Goal: Task Accomplishment & Management: Manage account settings

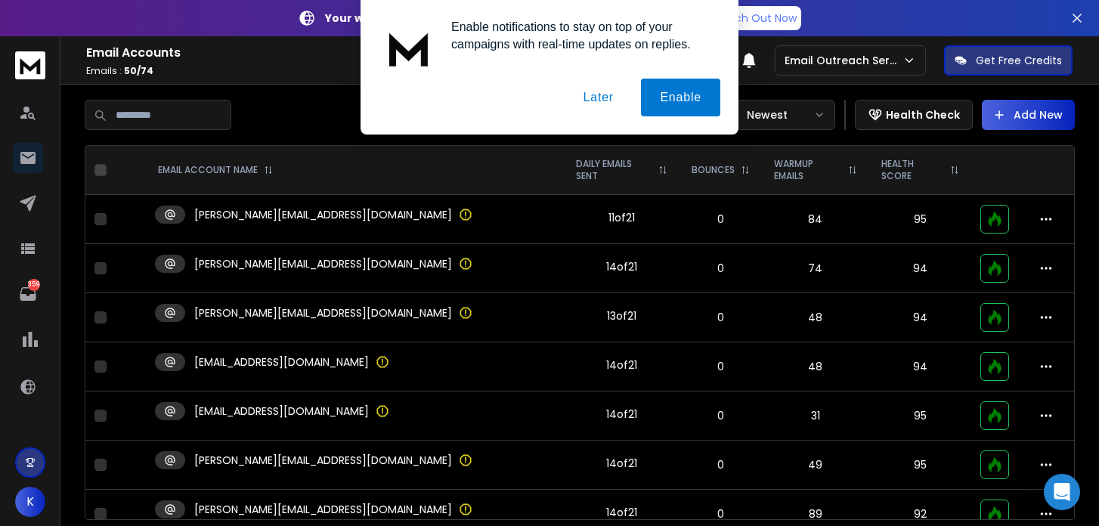
click at [605, 101] on button "Later" at bounding box center [598, 98] width 68 height 38
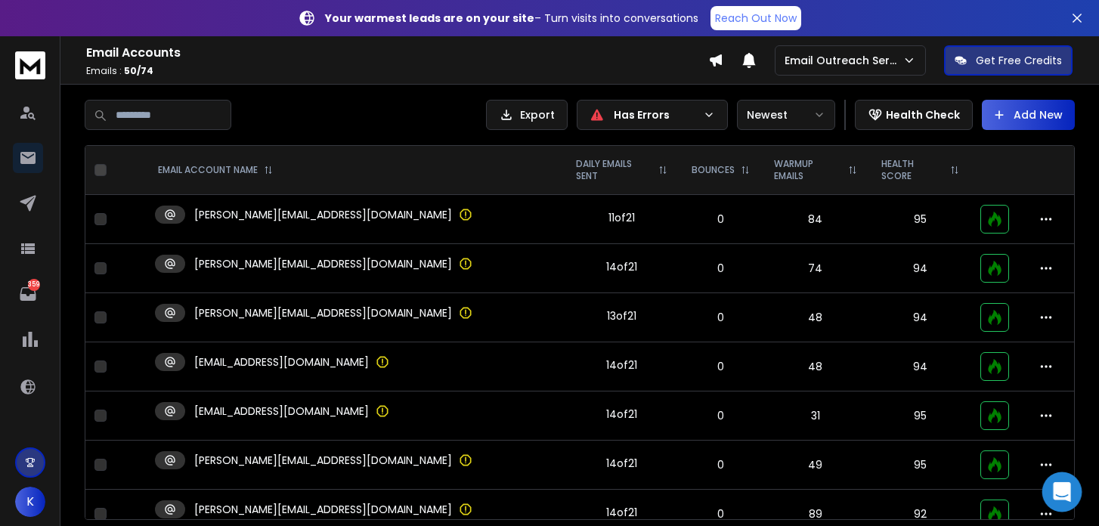
click at [1078, 481] on body "Your warmest leads are on your site – Turn visits into conversations Reach Out …" at bounding box center [549, 263] width 1099 height 526
click at [1070, 489] on div "Open Intercom Messenger" at bounding box center [1062, 492] width 40 height 40
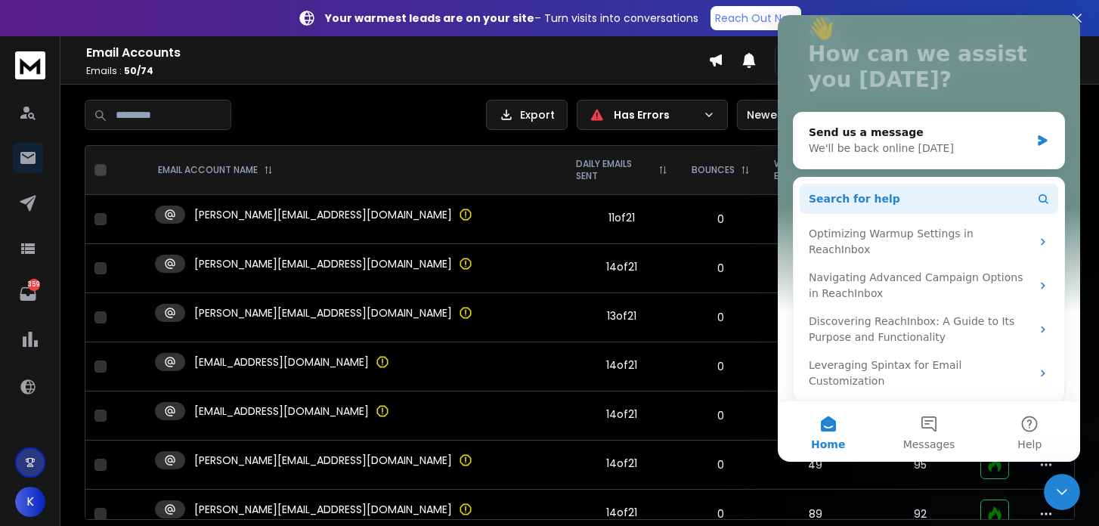
scroll to position [161, 0]
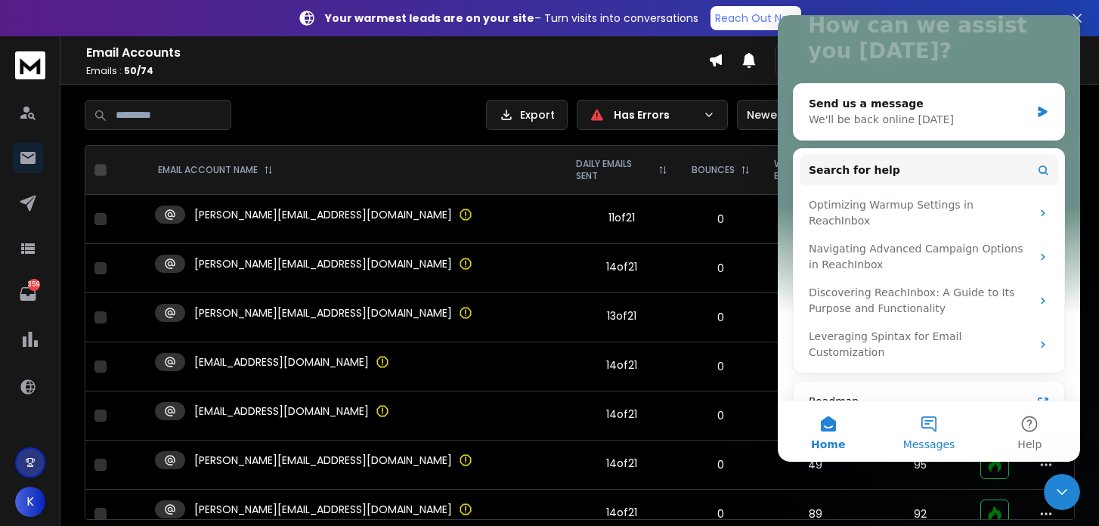
click at [938, 422] on button "Messages" at bounding box center [928, 431] width 101 height 60
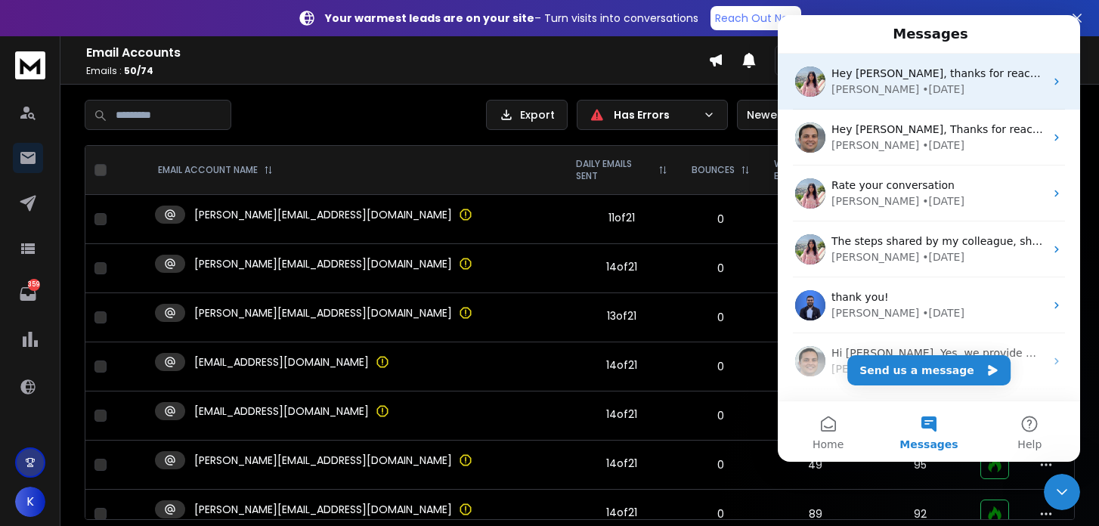
click at [994, 98] on div "Hey Kristiyan, thanks for reaching out. The suggested SMTP port is 587: Let me …" at bounding box center [929, 82] width 302 height 56
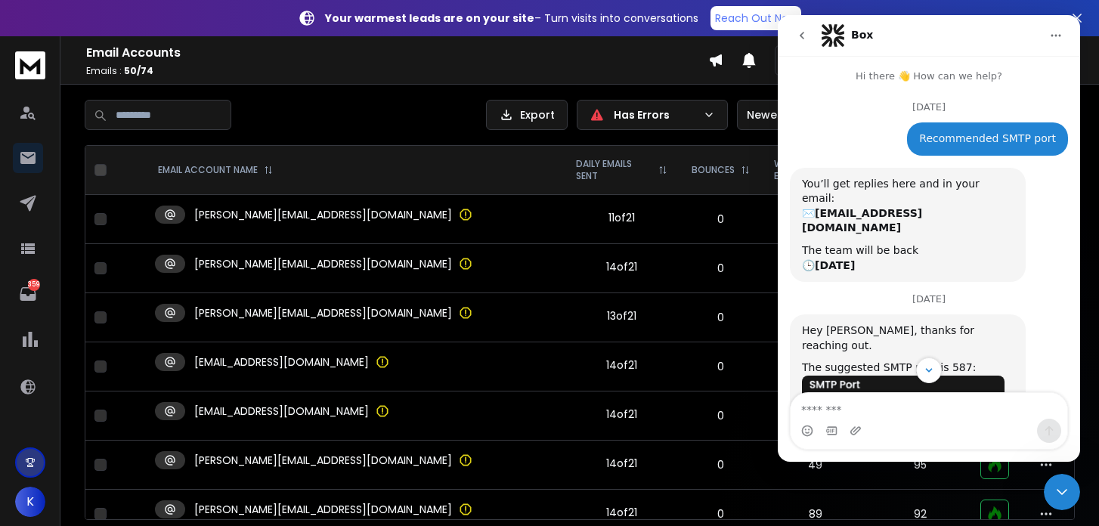
scroll to position [83, 0]
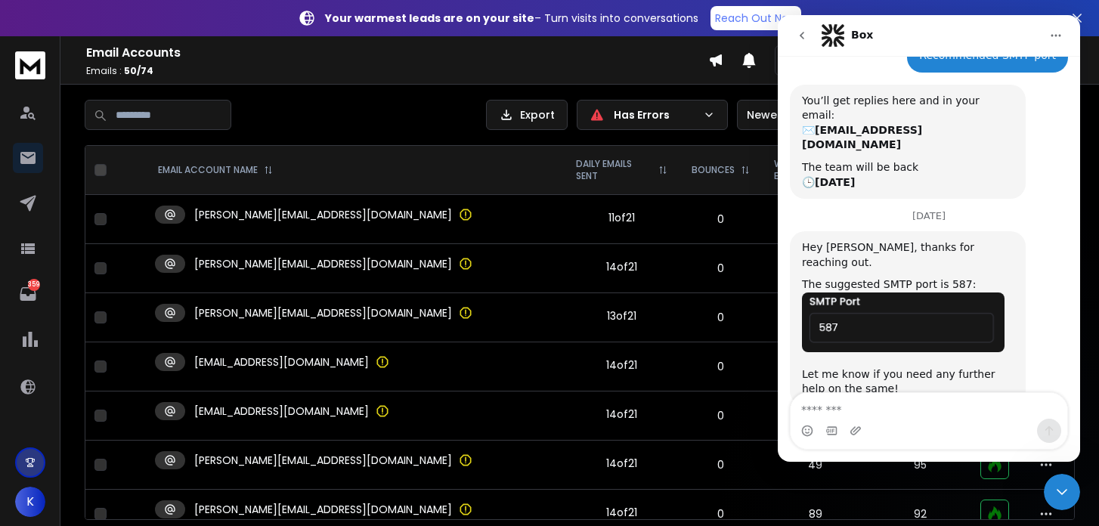
click at [807, 29] on button "go back" at bounding box center [802, 35] width 29 height 29
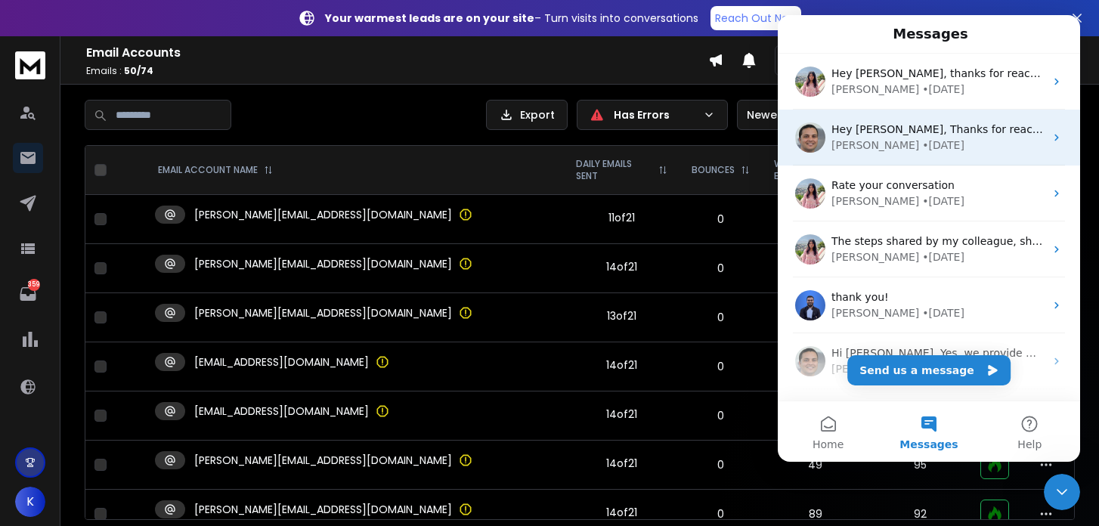
click at [915, 143] on div "Raj • 1w ago" at bounding box center [937, 146] width 213 height 16
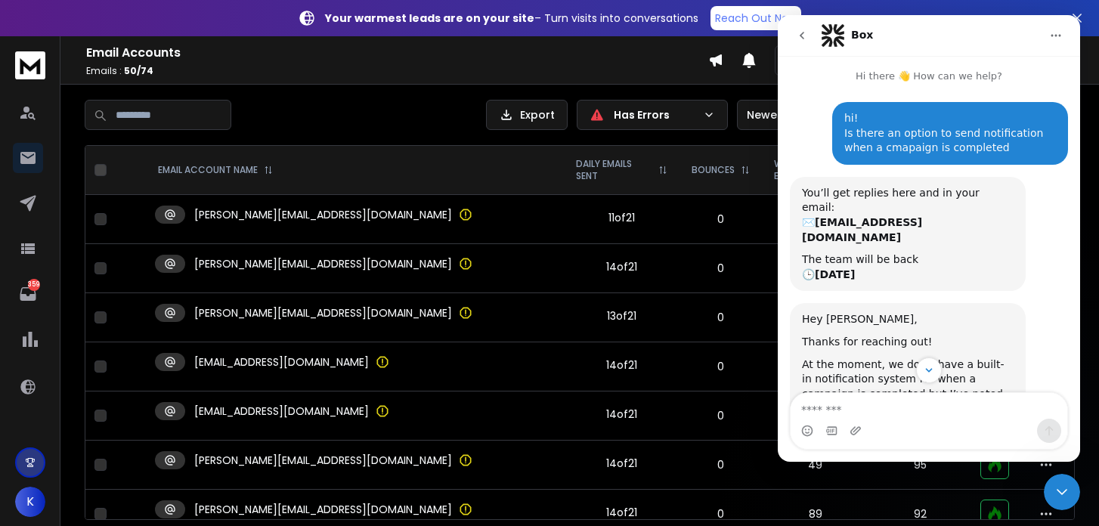
scroll to position [64, 0]
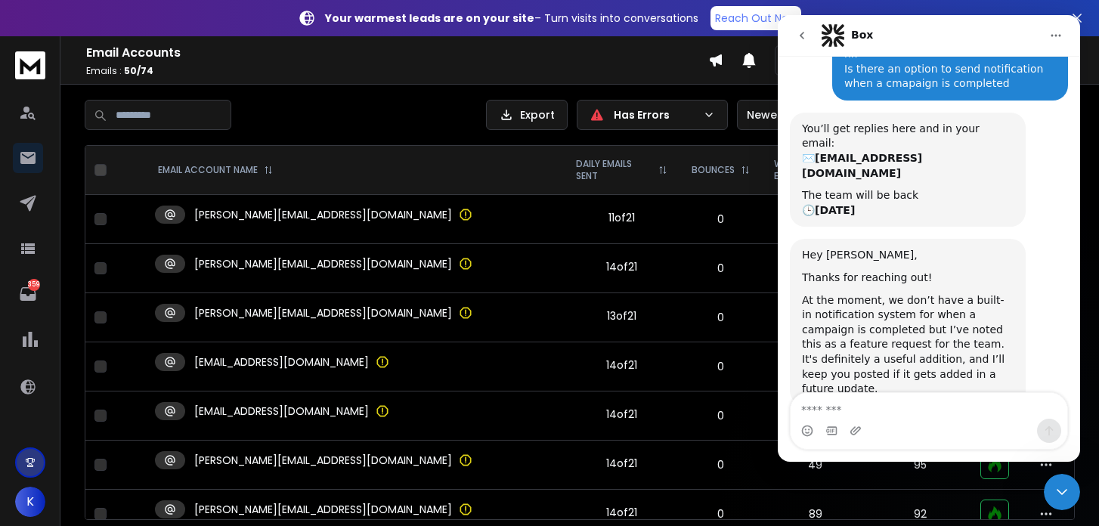
click at [807, 38] on icon "go back" at bounding box center [802, 35] width 12 height 12
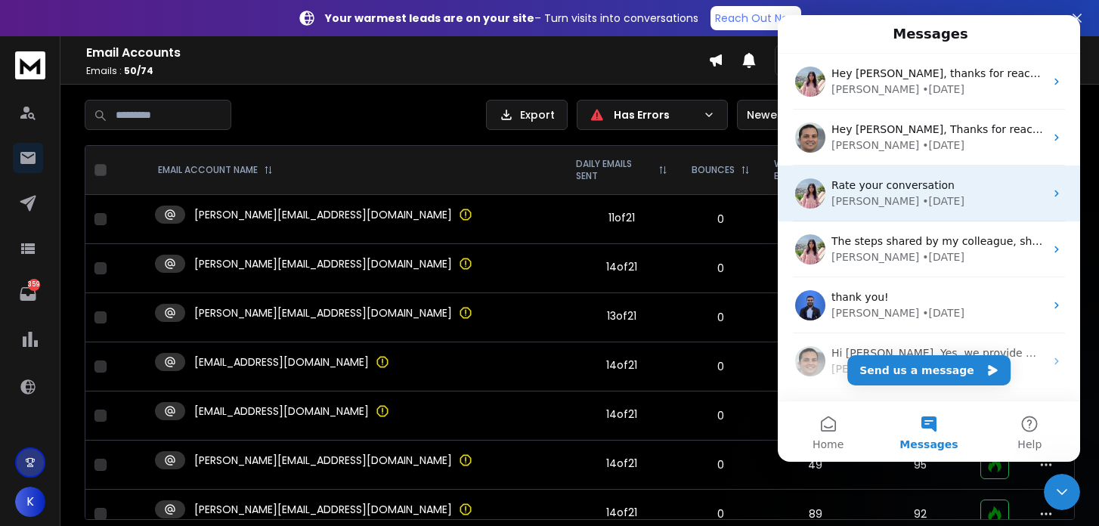
click at [949, 203] on div "Lakshita • 1w ago" at bounding box center [937, 201] width 213 height 16
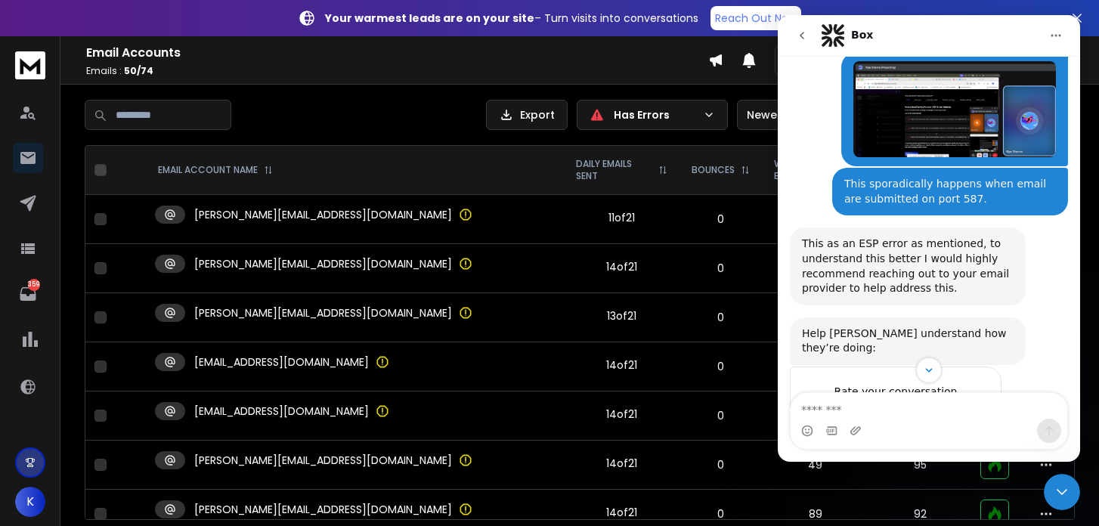
scroll to position [719, 0]
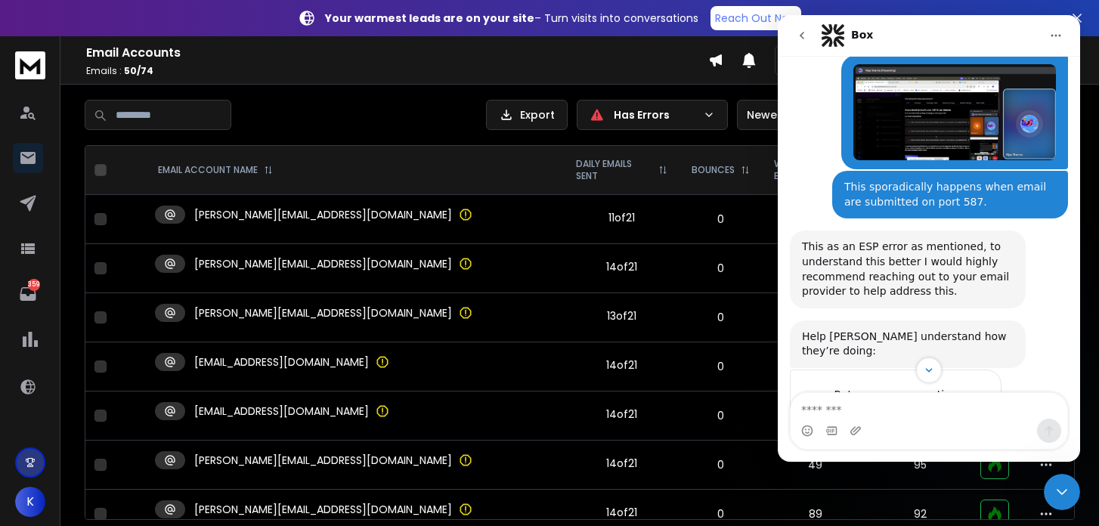
click at [804, 45] on button "go back" at bounding box center [802, 35] width 29 height 29
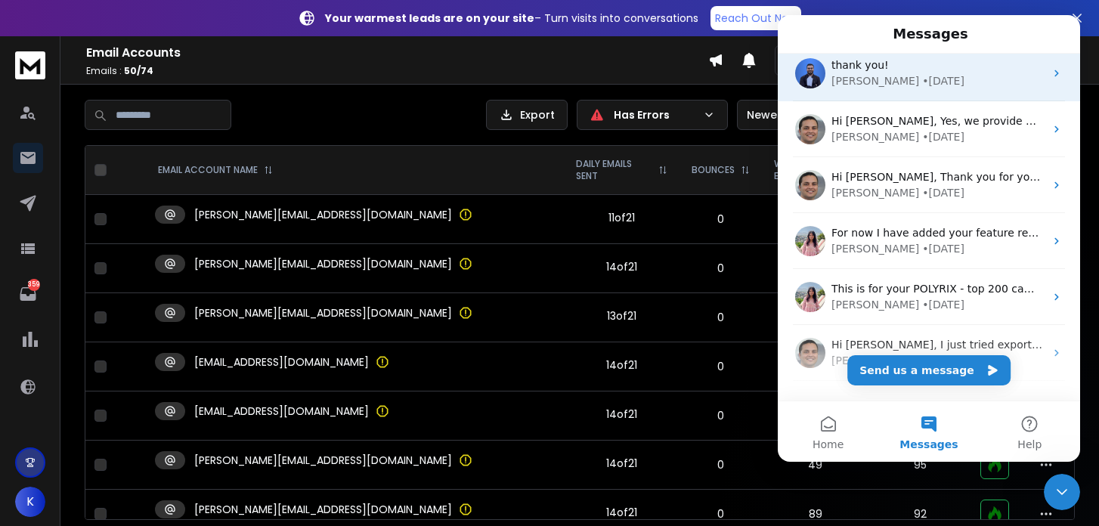
scroll to position [273, 0]
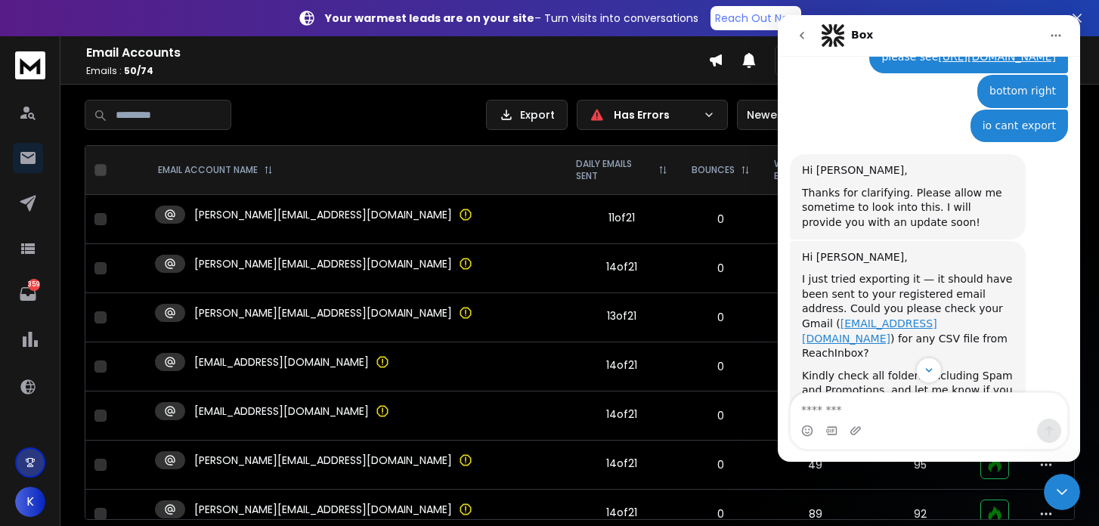
scroll to position [445, 0]
click at [803, 28] on button "go back" at bounding box center [802, 35] width 29 height 29
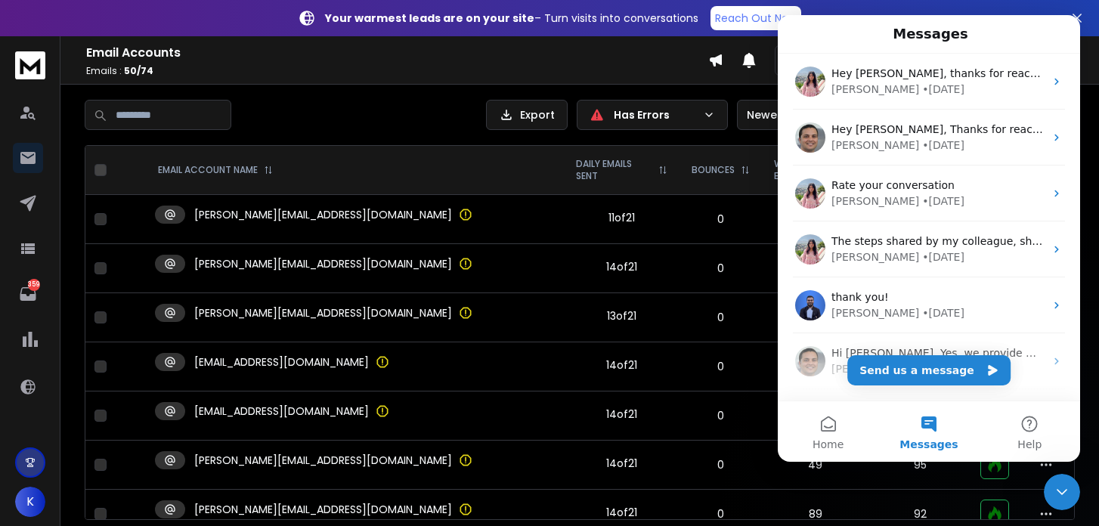
click at [611, 254] on td "14 of 21" at bounding box center [622, 263] width 116 height 39
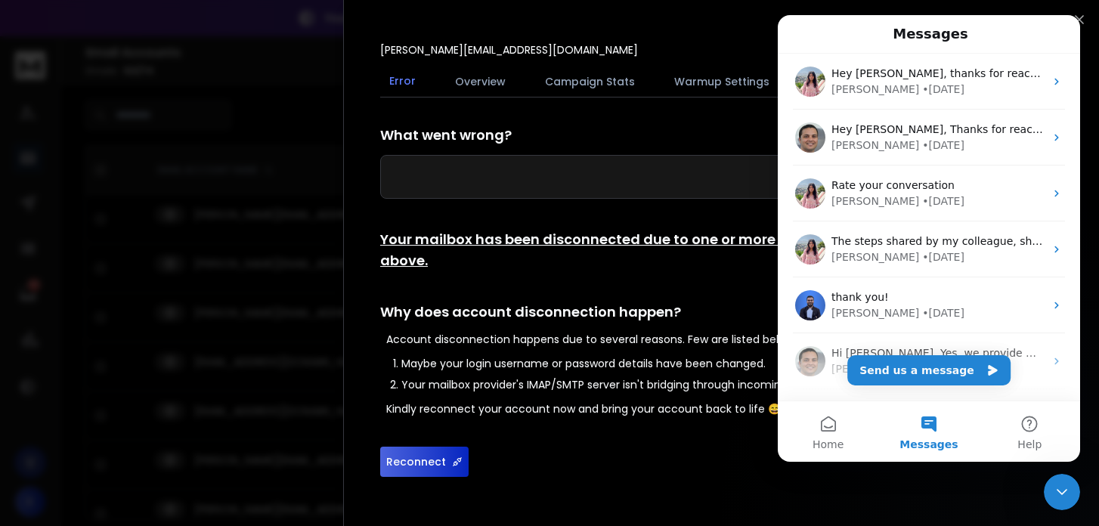
click at [1070, 498] on icon "Close Intercom Messenger" at bounding box center [1062, 492] width 18 height 18
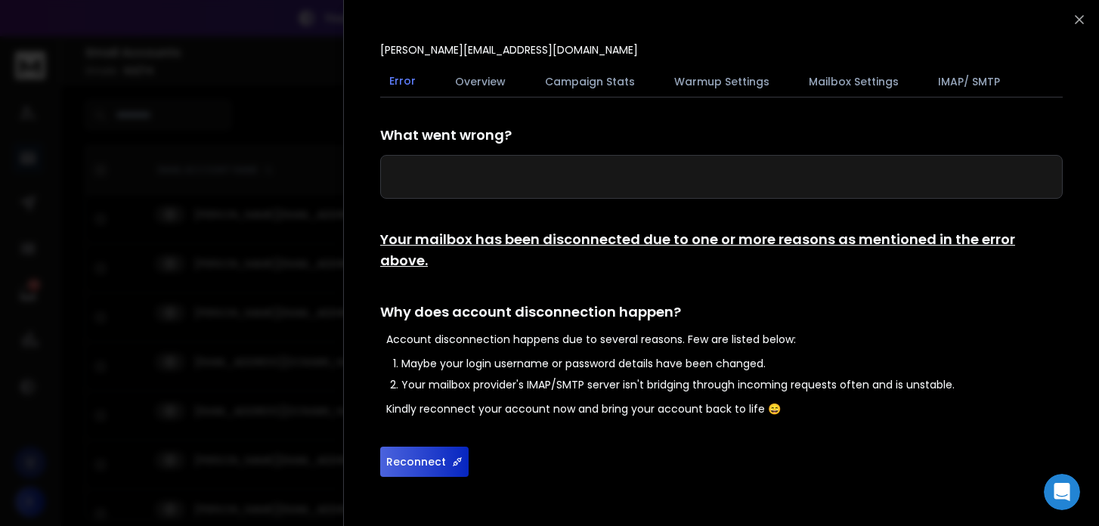
click at [163, 94] on div at bounding box center [549, 263] width 1099 height 526
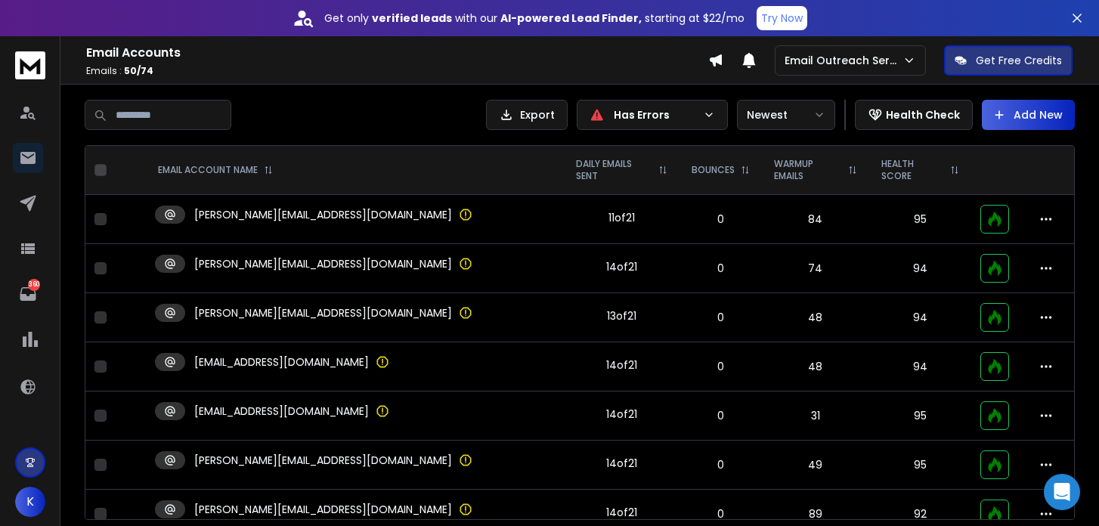
click at [450, 227] on td "[PERSON_NAME][EMAIL_ADDRESS][DOMAIN_NAME]" at bounding box center [355, 219] width 418 height 49
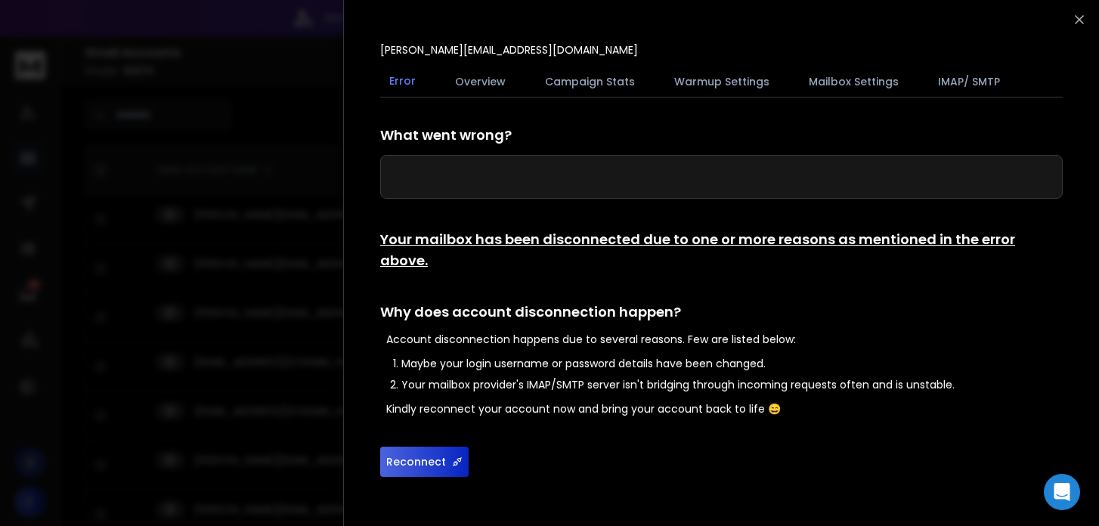
click at [441, 447] on button "Reconnect" at bounding box center [424, 462] width 88 height 30
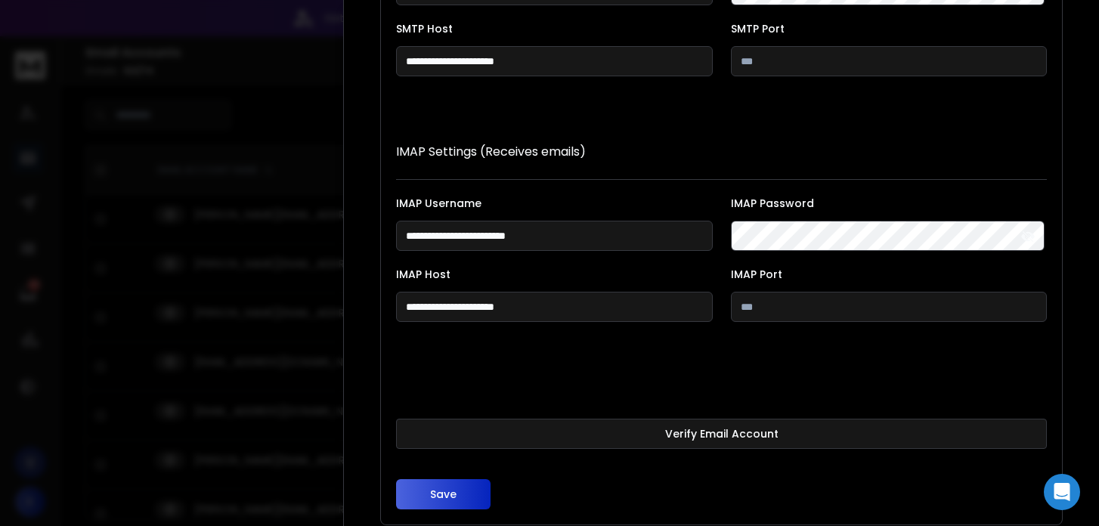
scroll to position [341, 0]
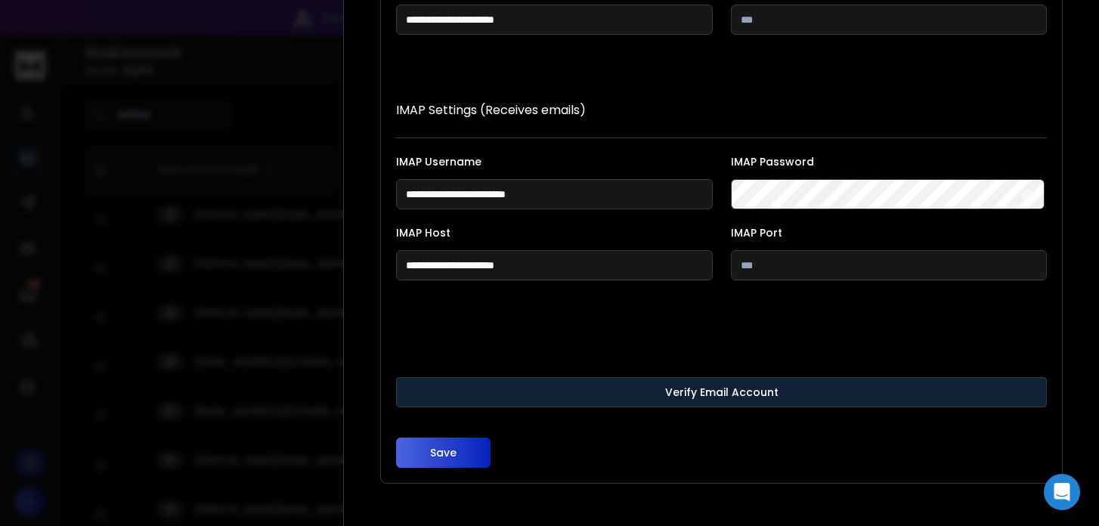
click at [570, 400] on button "Verify Email Account" at bounding box center [721, 392] width 651 height 30
click at [776, 385] on button "Verify Email Account" at bounding box center [721, 392] width 651 height 30
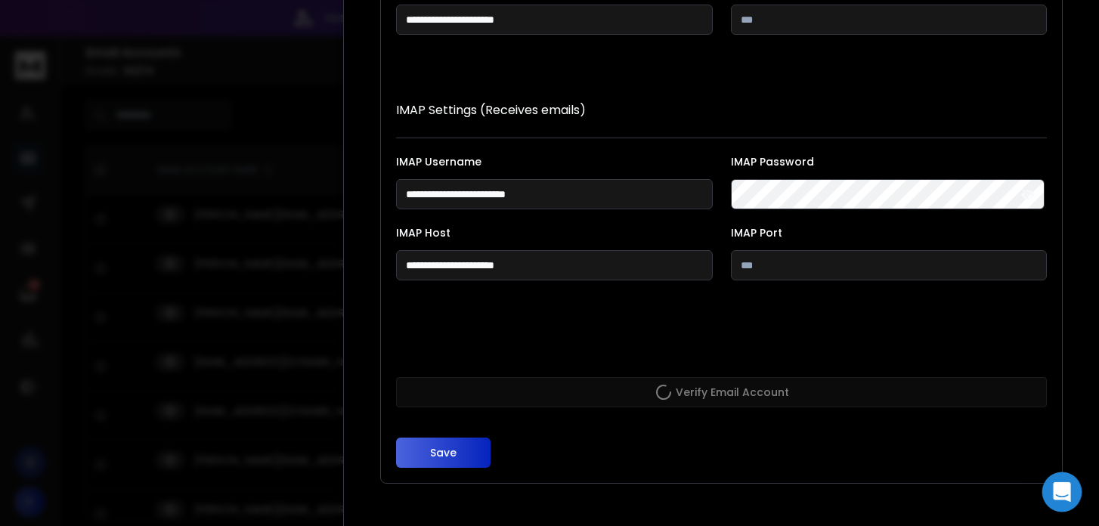
click at [1060, 490] on icon "Open Intercom Messenger" at bounding box center [1061, 492] width 17 height 20
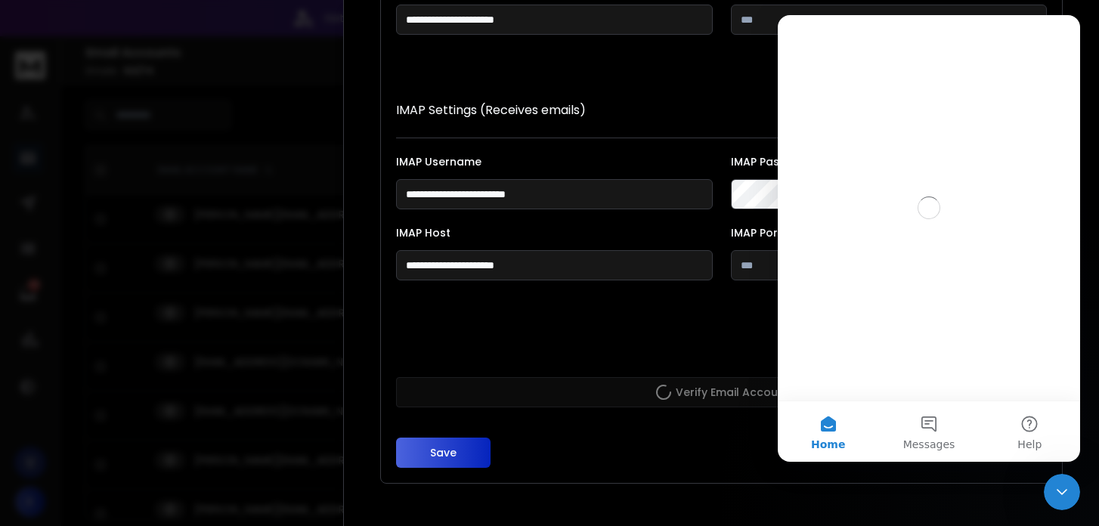
scroll to position [0, 0]
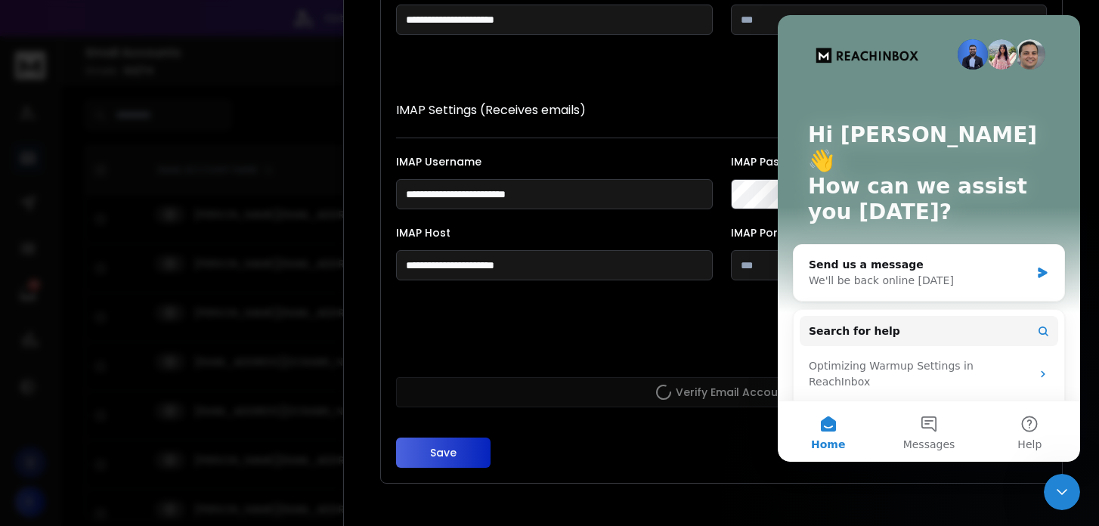
click at [1054, 492] on icon "Close Intercom Messenger" at bounding box center [1062, 492] width 18 height 18
